Goal: Information Seeking & Learning: Check status

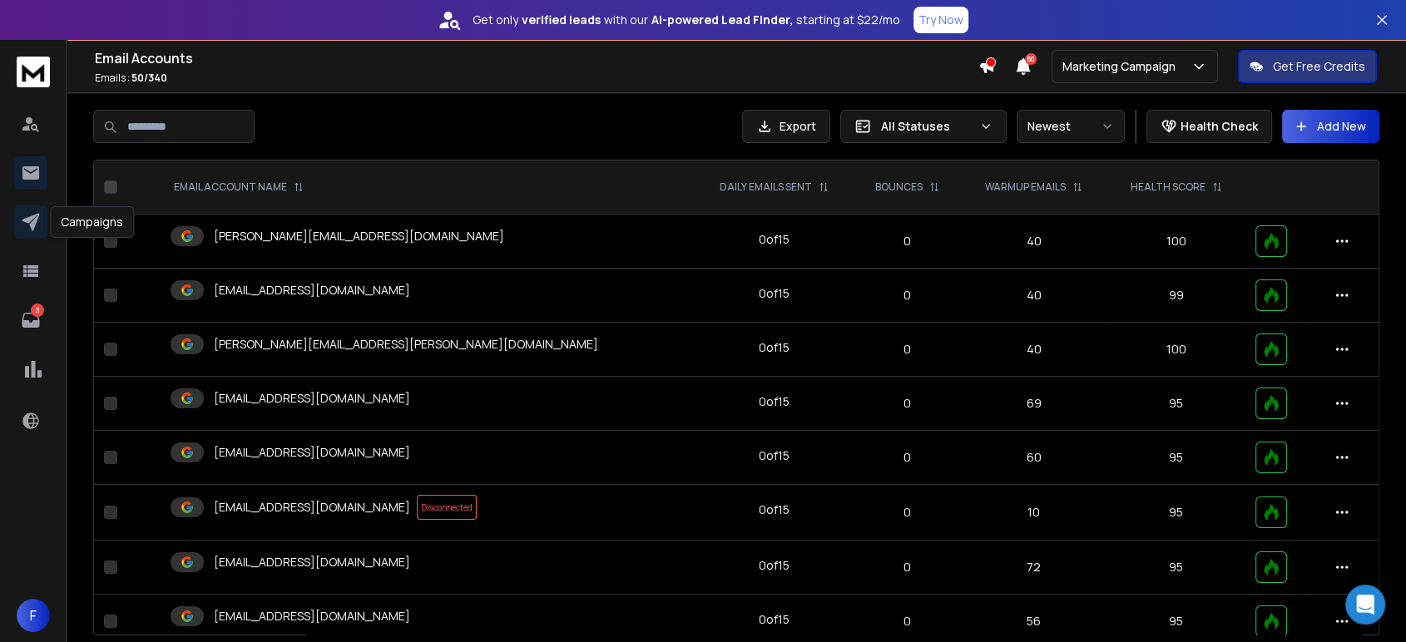
click at [28, 231] on icon at bounding box center [31, 222] width 20 height 20
